Goal: Find specific page/section: Find specific page/section

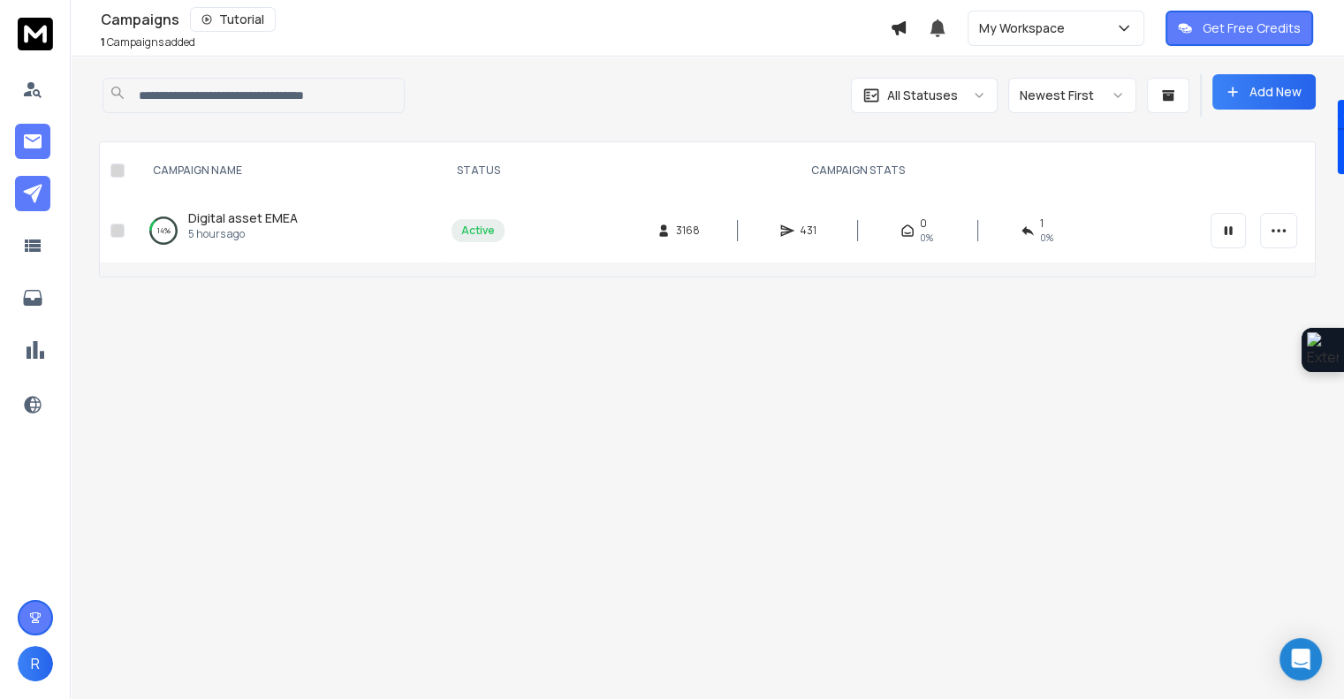
click at [35, 144] on icon at bounding box center [33, 141] width 18 height 14
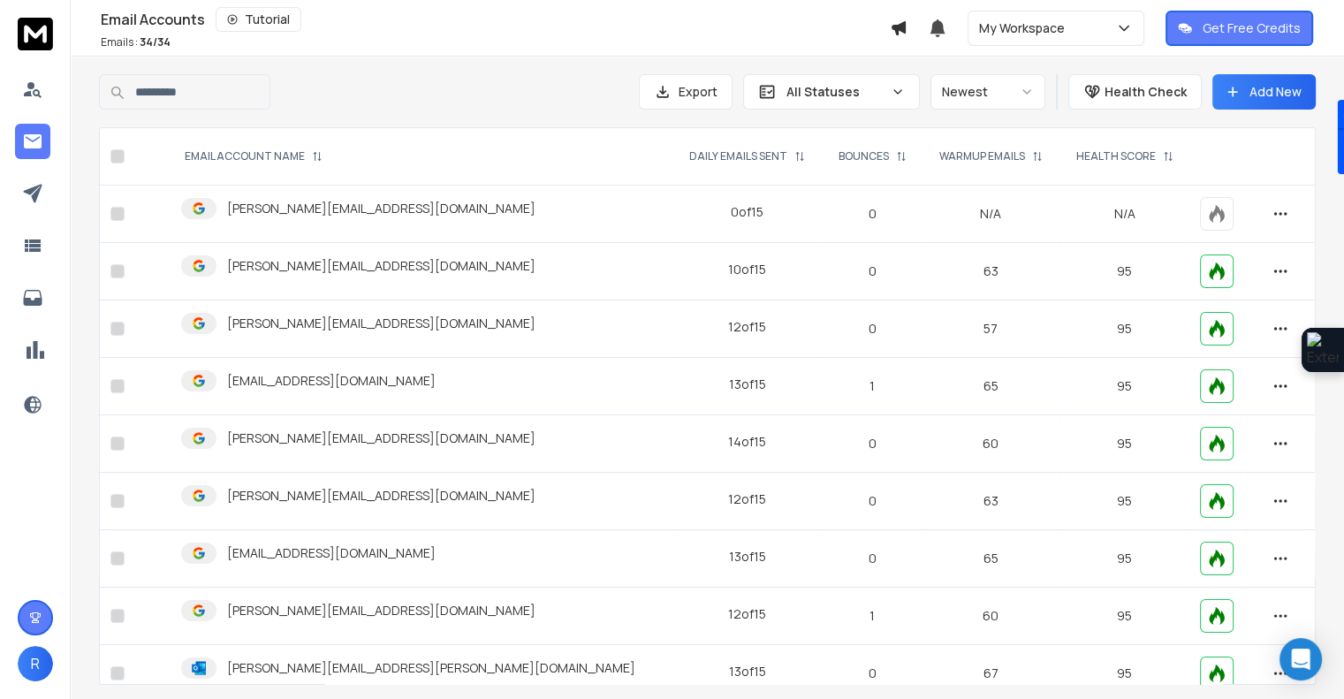
click at [535, 95] on div at bounding box center [363, 91] width 529 height 35
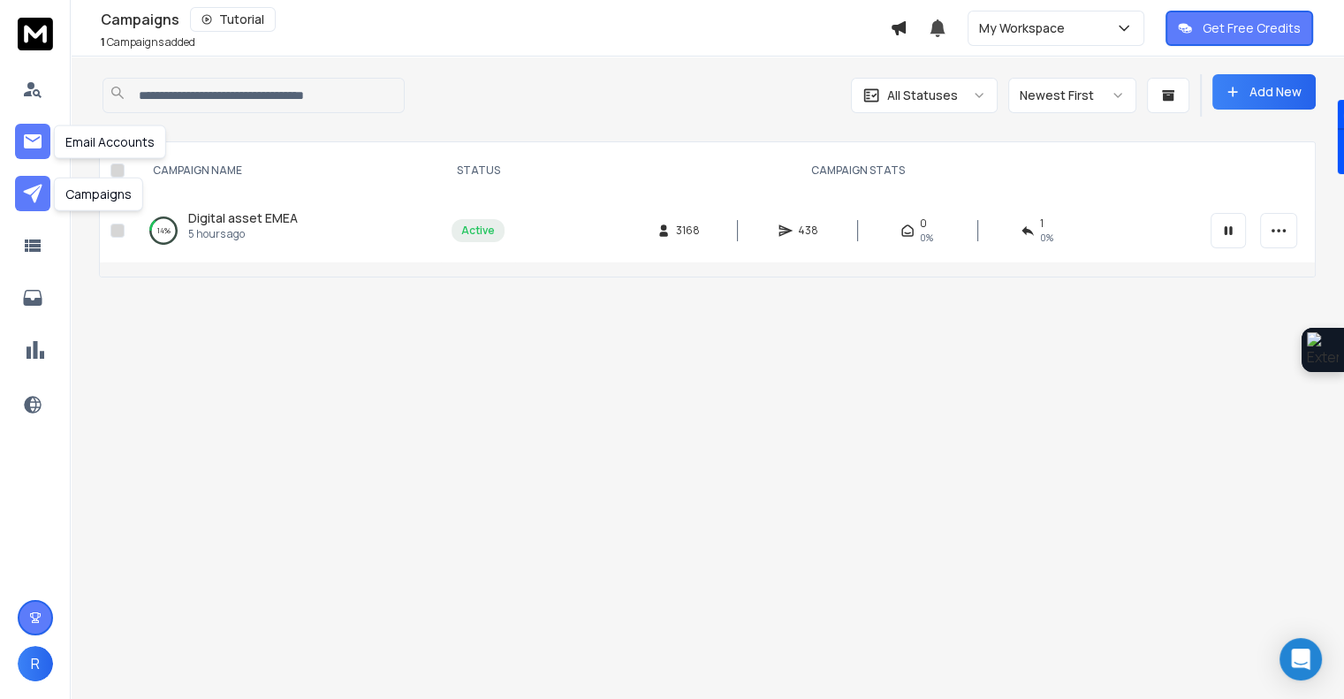
click at [28, 139] on icon at bounding box center [32, 141] width 21 height 21
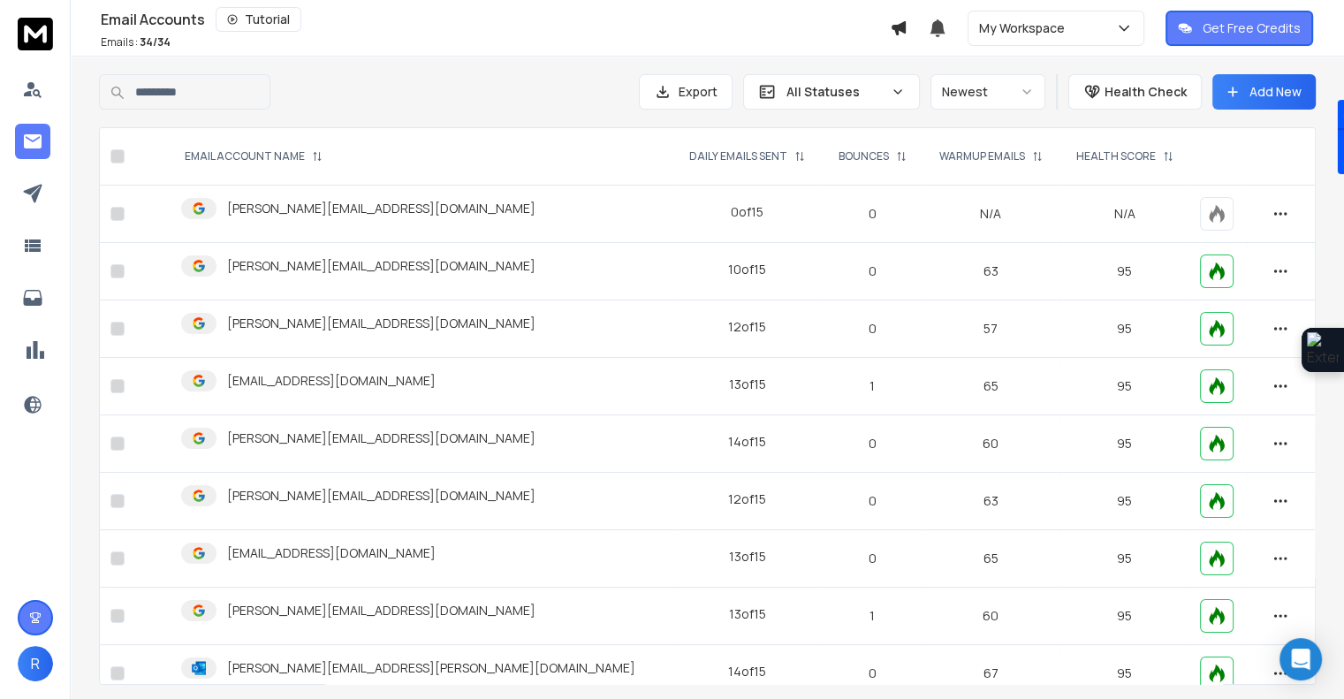
click at [551, 87] on div at bounding box center [363, 91] width 529 height 35
click at [535, 83] on div at bounding box center [363, 91] width 529 height 35
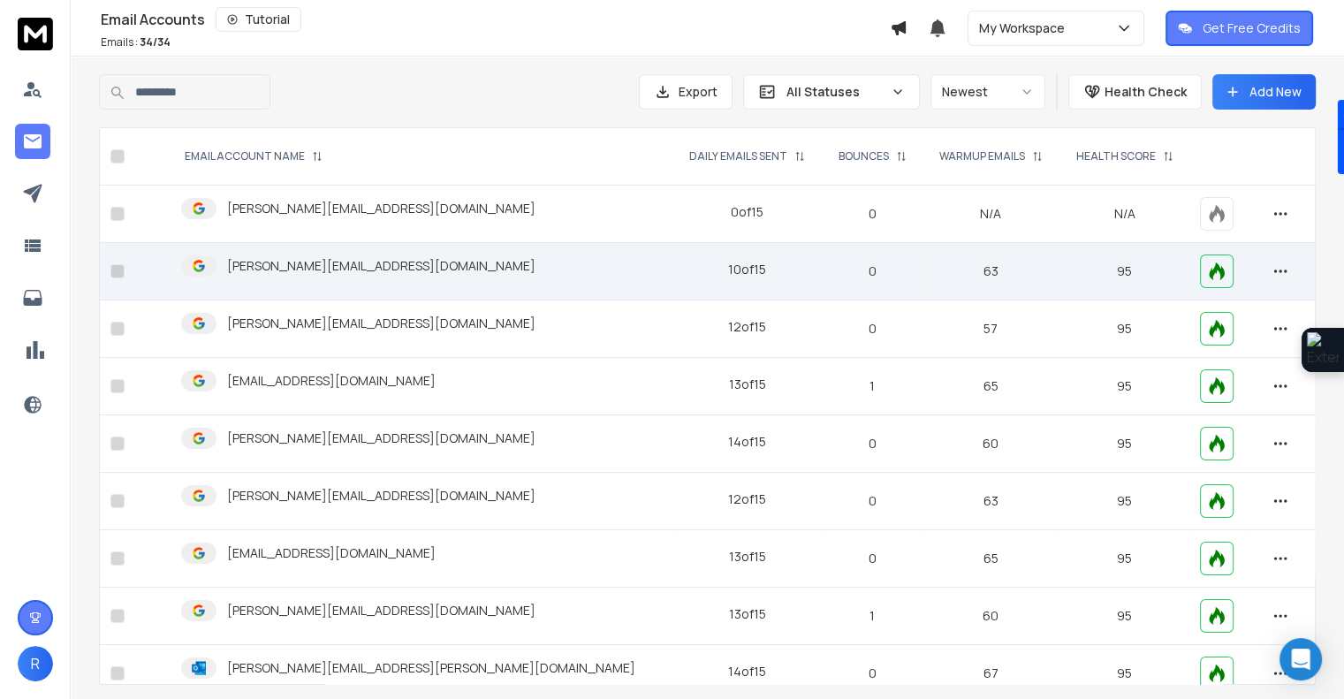
click at [523, 274] on div "[PERSON_NAME][EMAIL_ADDRESS][DOMAIN_NAME]" at bounding box center [421, 265] width 481 height 21
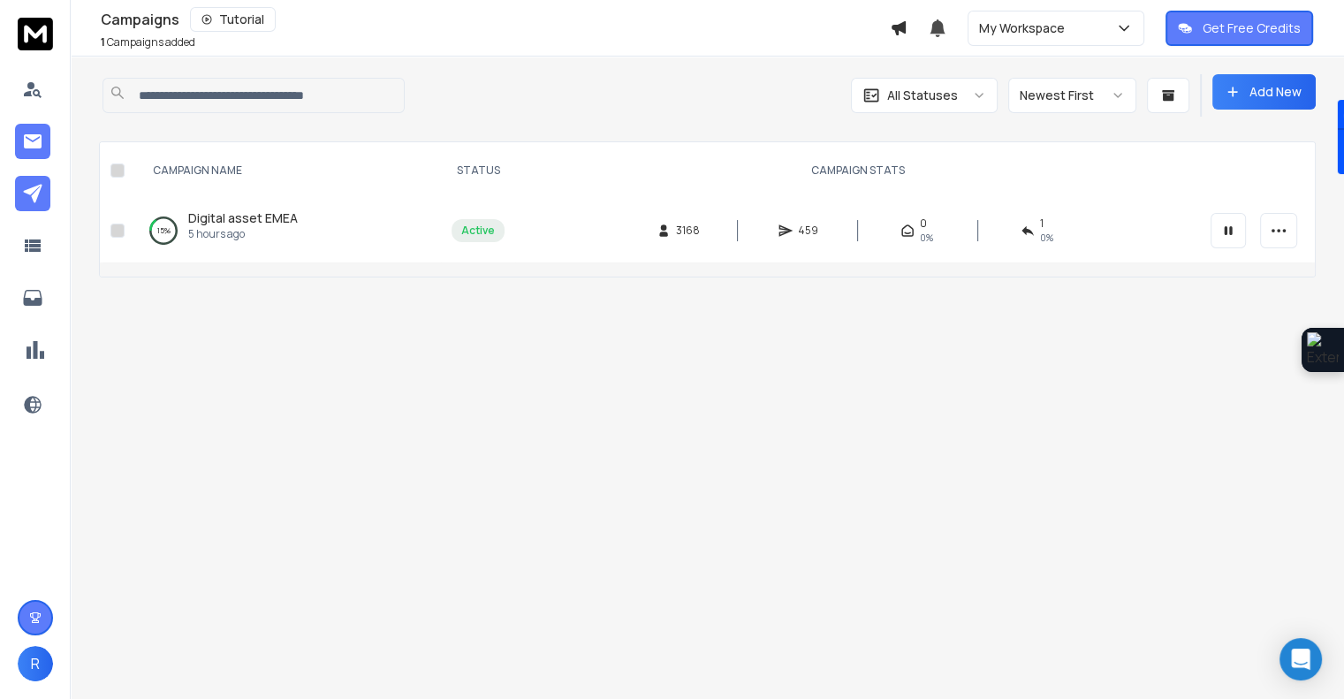
click at [33, 150] on icon at bounding box center [32, 141] width 21 height 21
